Goal: Navigation & Orientation: Find specific page/section

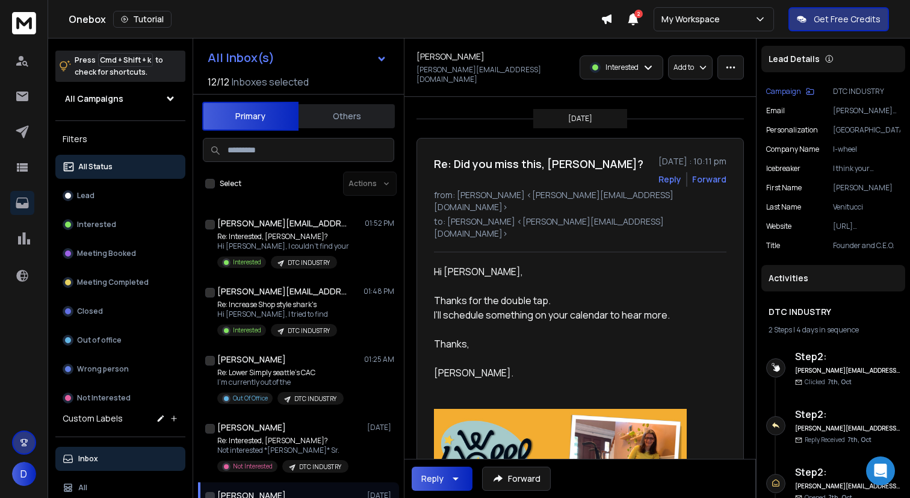
scroll to position [165, 0]
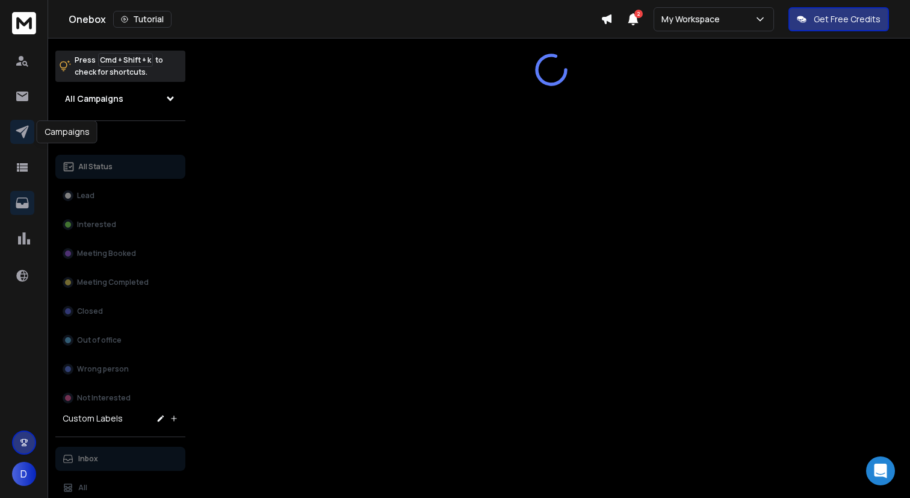
click at [28, 140] on link at bounding box center [22, 132] width 24 height 24
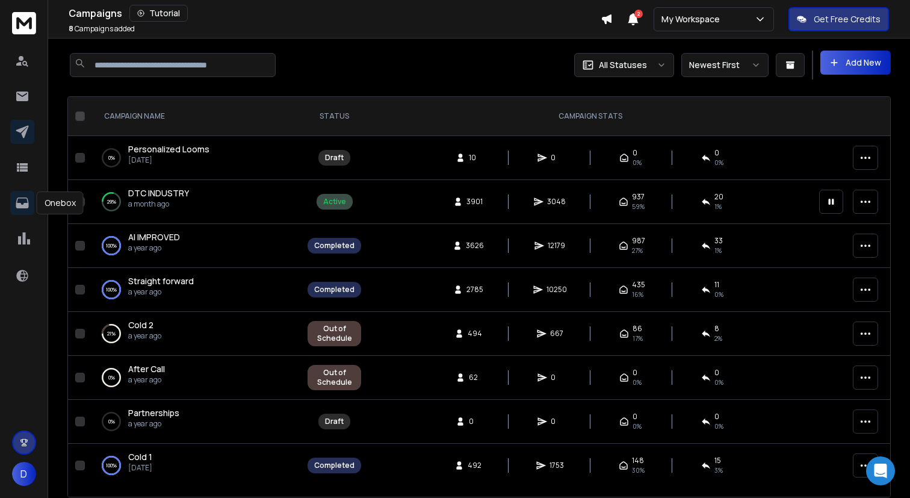
click at [25, 195] on link at bounding box center [22, 203] width 24 height 24
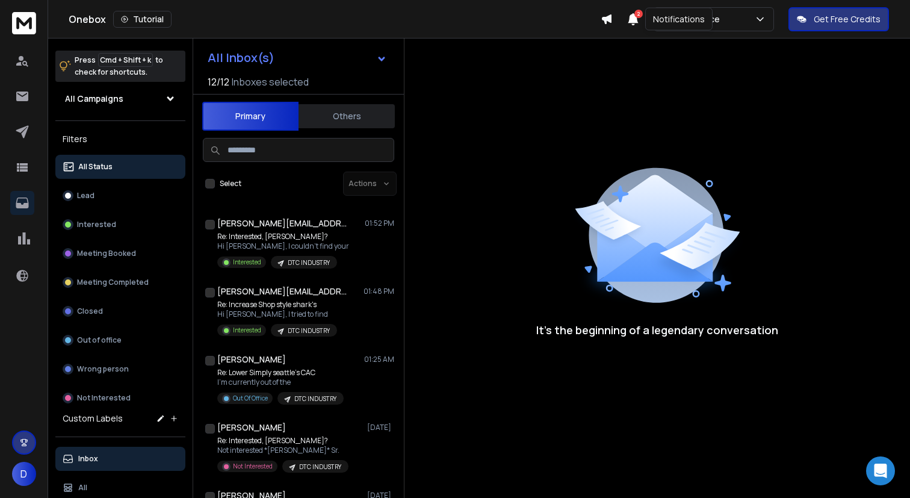
click at [639, 21] on icon at bounding box center [633, 19] width 11 height 12
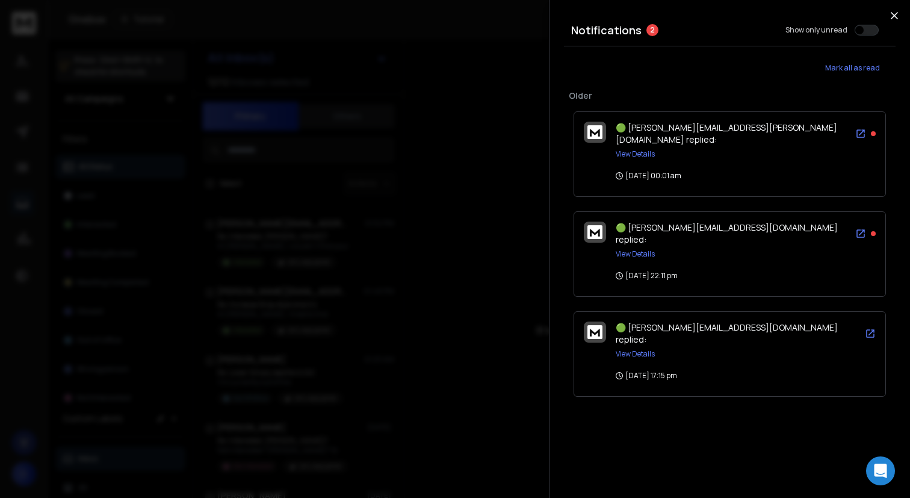
click at [892, 17] on icon "button" at bounding box center [894, 16] width 6 height 6
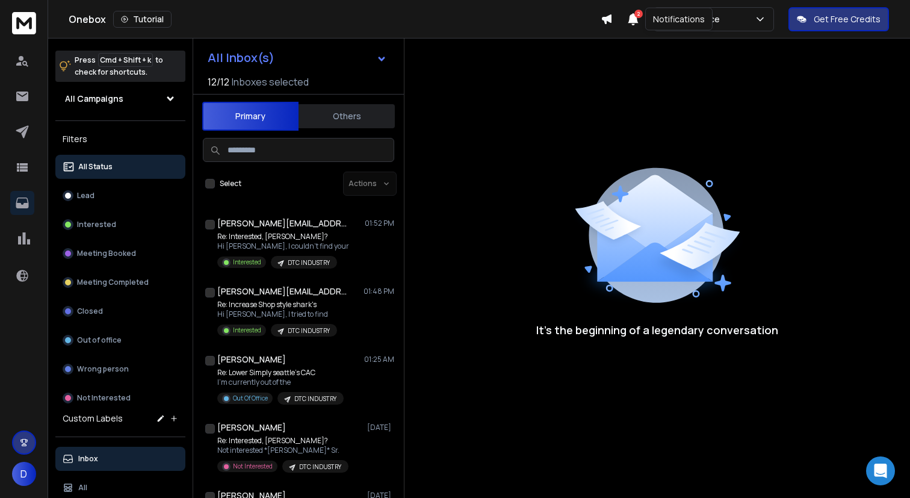
click at [640, 12] on span "2" at bounding box center [638, 14] width 8 height 8
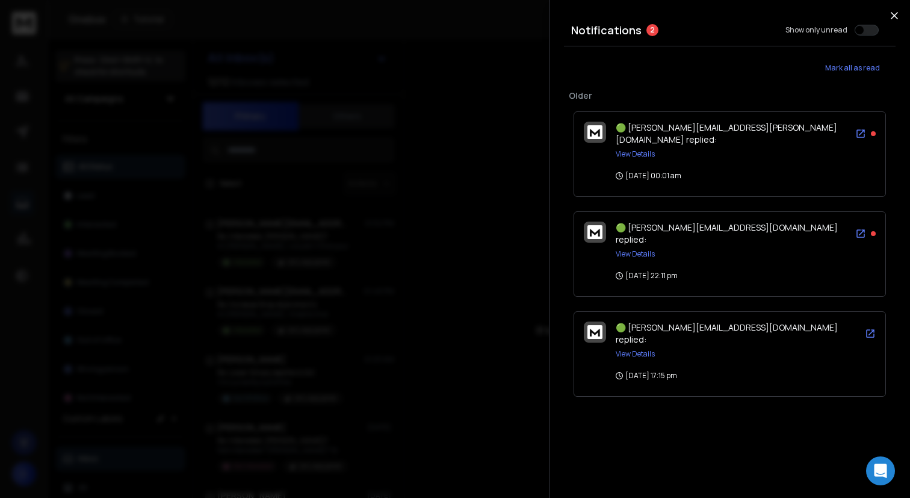
click at [896, 16] on icon "button" at bounding box center [894, 16] width 12 height 12
